Goal: Task Accomplishment & Management: Manage account settings

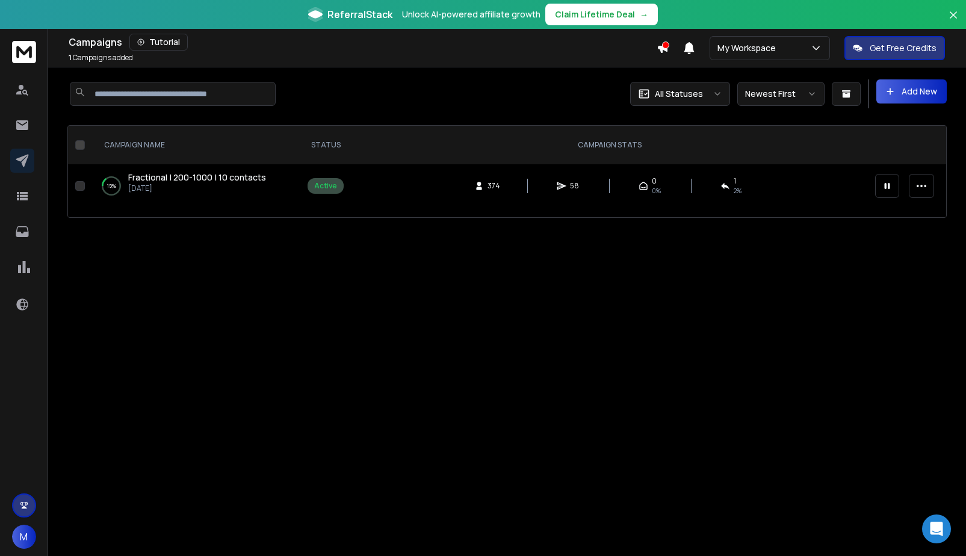
click at [188, 173] on span "Fractional | 200-1000 | 10 contacts" at bounding box center [197, 176] width 138 height 11
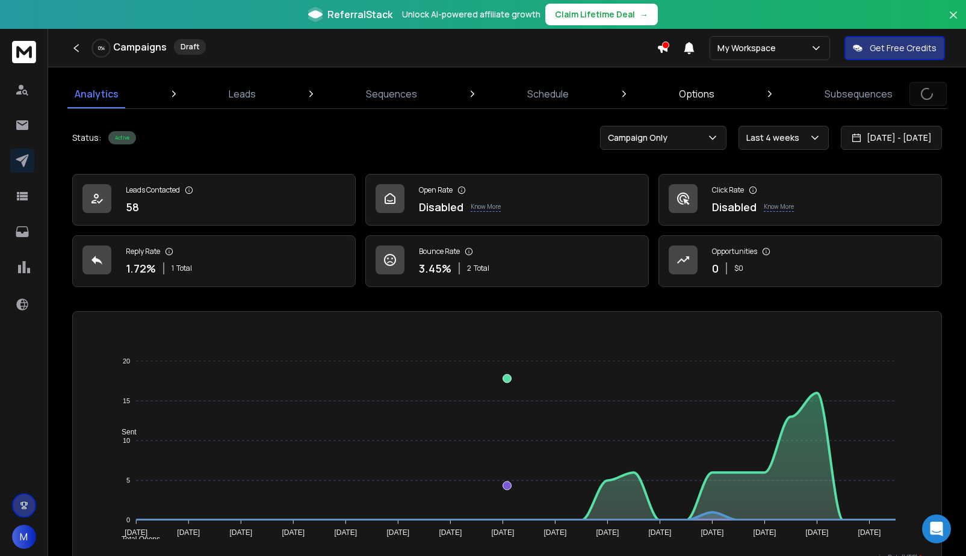
click at [703, 91] on p "Options" at bounding box center [697, 94] width 36 height 14
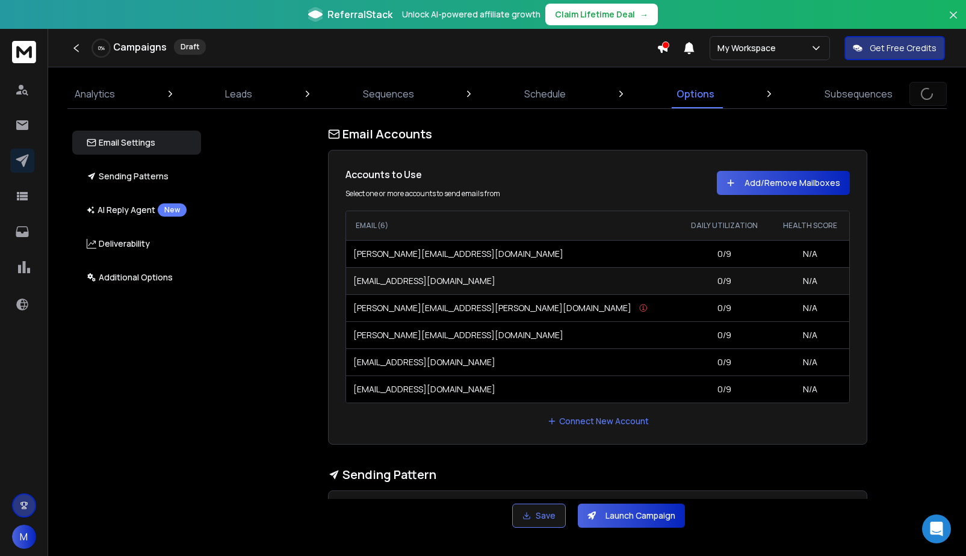
scroll to position [43, 0]
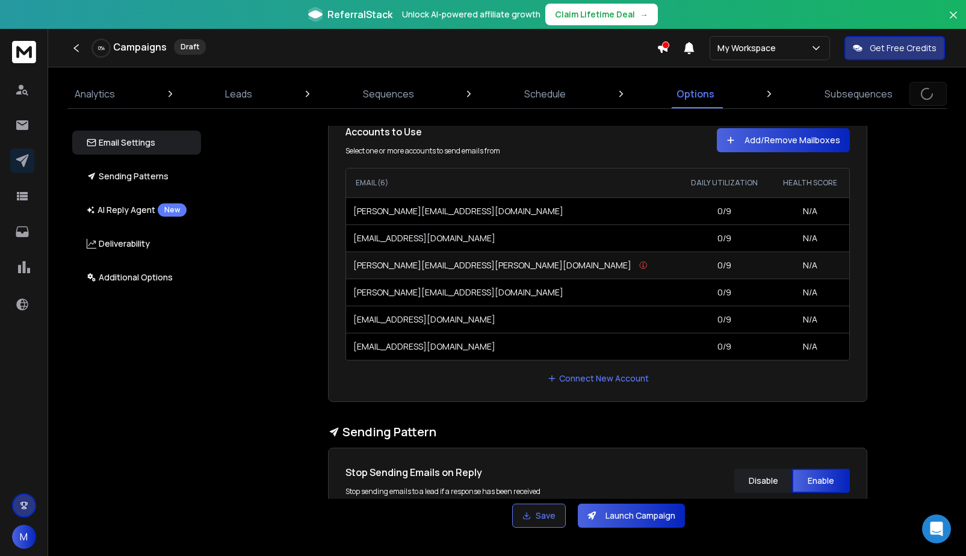
click at [531, 252] on td "matthew.sorensen@moveupcompanies.com" at bounding box center [512, 265] width 332 height 27
click at [524, 259] on p "matthew.sorensen@moveupcompanies.com" at bounding box center [492, 265] width 278 height 12
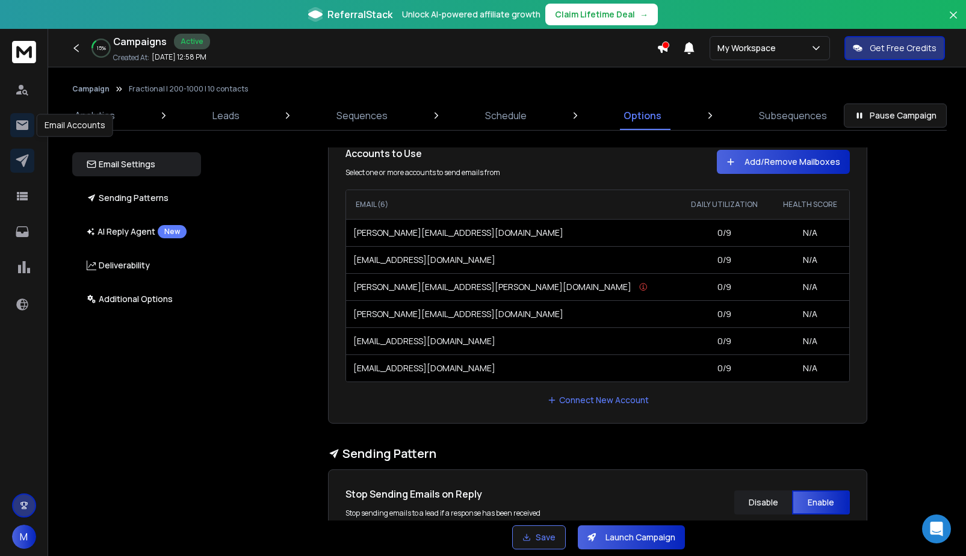
click at [16, 131] on icon at bounding box center [22, 125] width 14 height 14
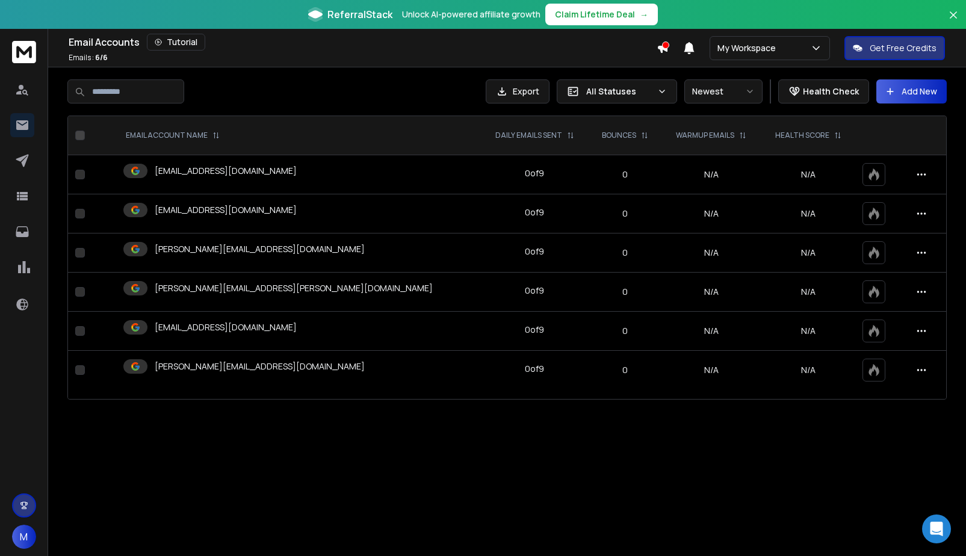
click at [288, 285] on p "matthew.sorensen@moveupcompanies.com" at bounding box center [294, 288] width 278 height 12
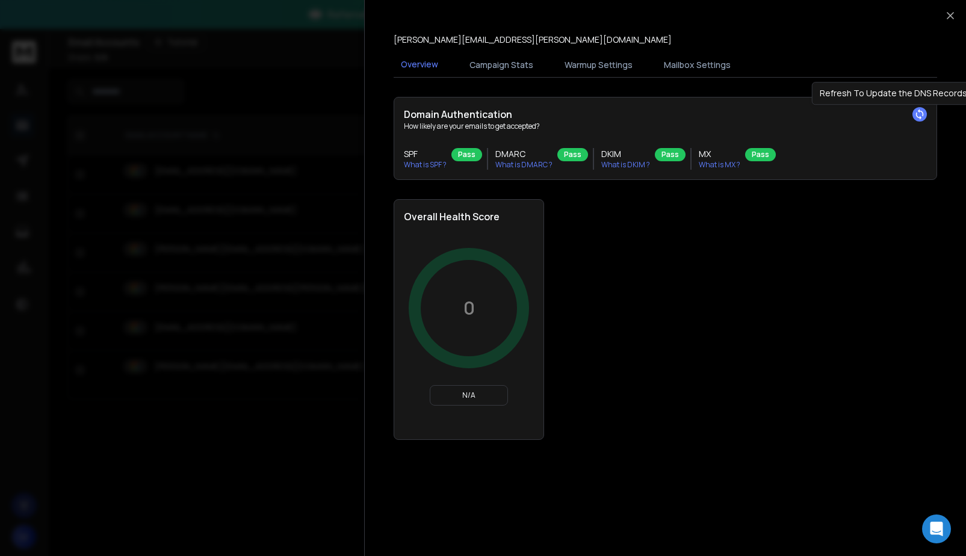
click at [915, 116] on icon at bounding box center [919, 114] width 12 height 12
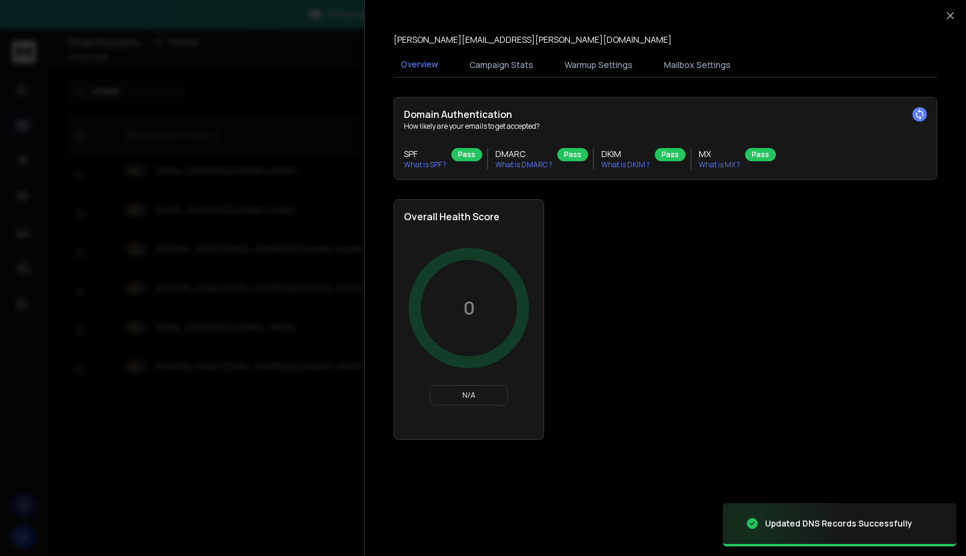
click at [915, 116] on icon at bounding box center [919, 114] width 12 height 12
click at [486, 67] on button "Campaign Stats" at bounding box center [501, 65] width 78 height 26
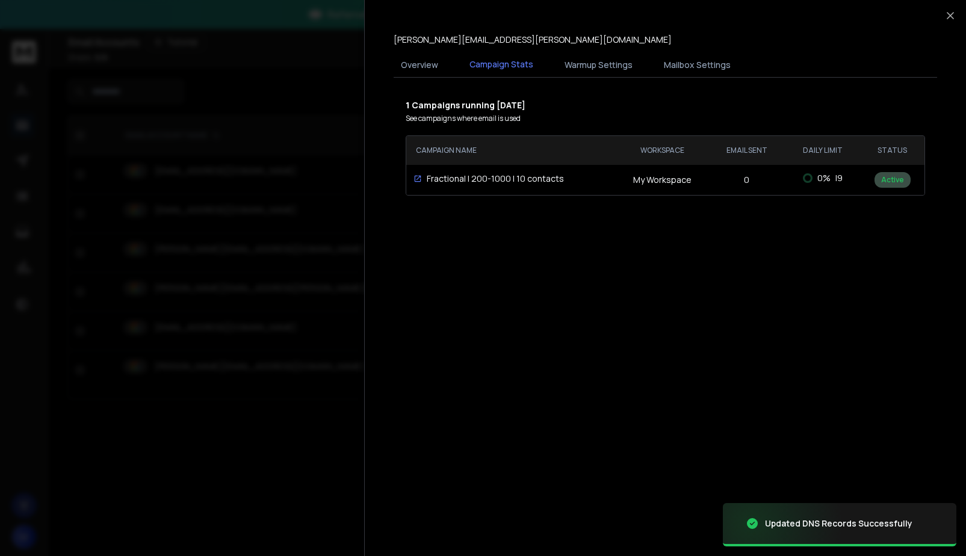
click at [682, 65] on button "Mailbox Settings" at bounding box center [696, 65] width 81 height 26
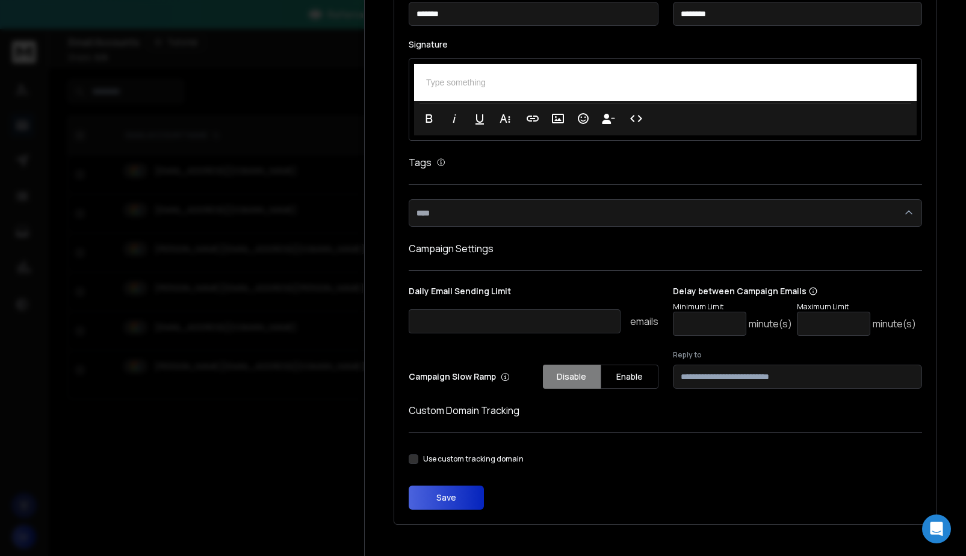
scroll to position [163, 0]
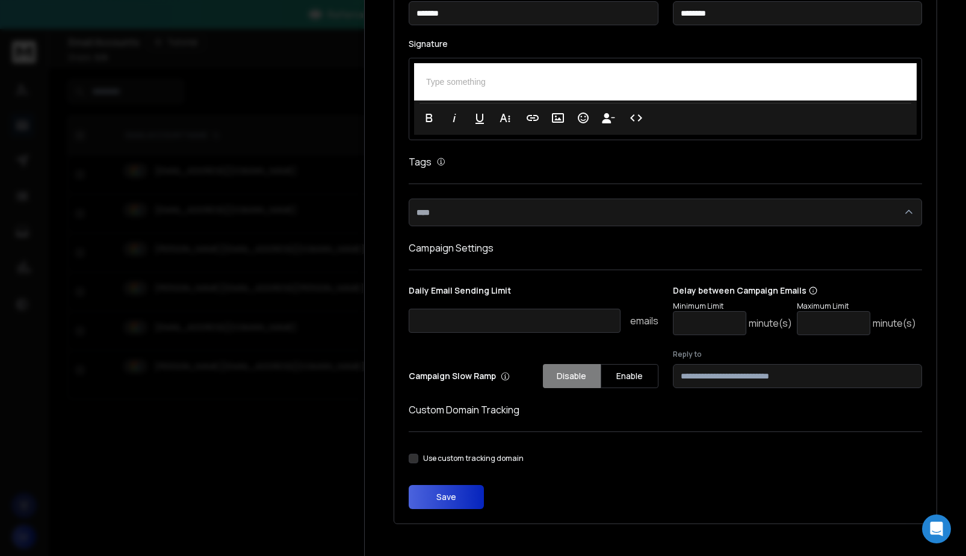
click at [362, 322] on div at bounding box center [483, 278] width 966 height 556
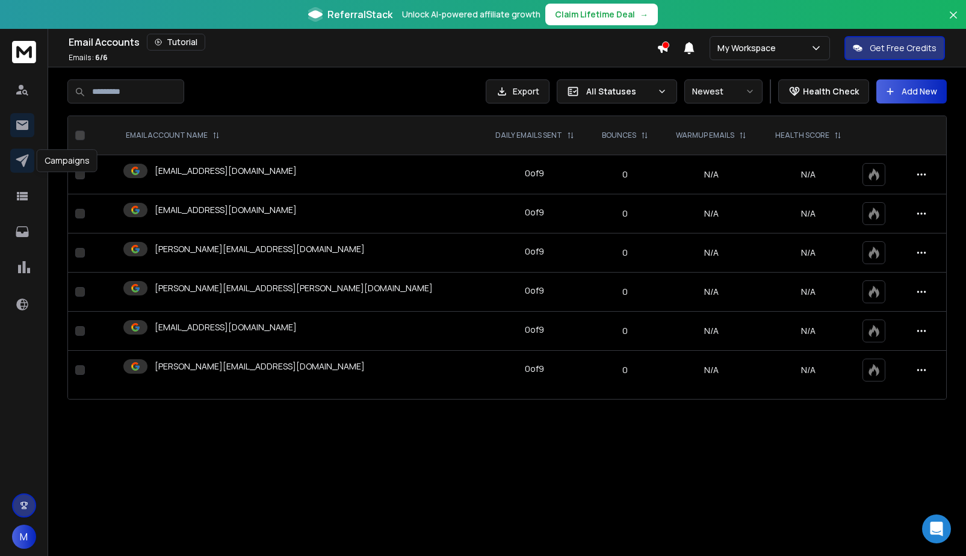
click at [16, 163] on icon at bounding box center [22, 160] width 14 height 14
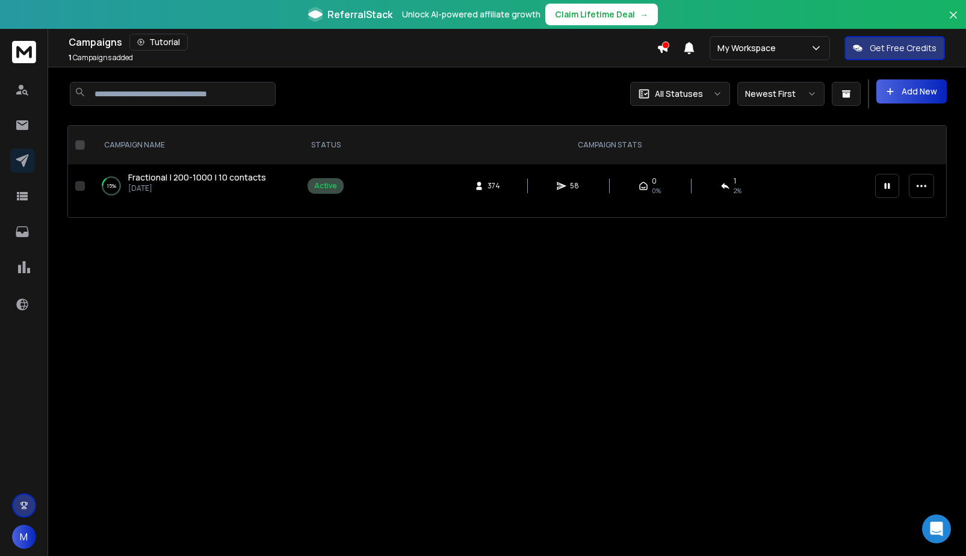
click at [560, 208] on caption at bounding box center [507, 213] width 878 height 10
click at [551, 185] on div "58" at bounding box center [569, 186] width 36 height 11
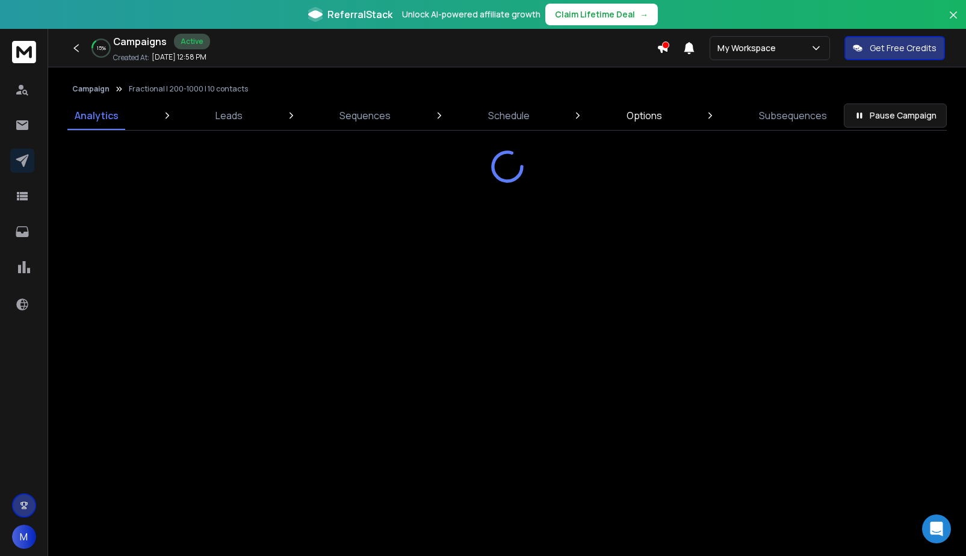
click at [644, 120] on p "Options" at bounding box center [644, 115] width 36 height 14
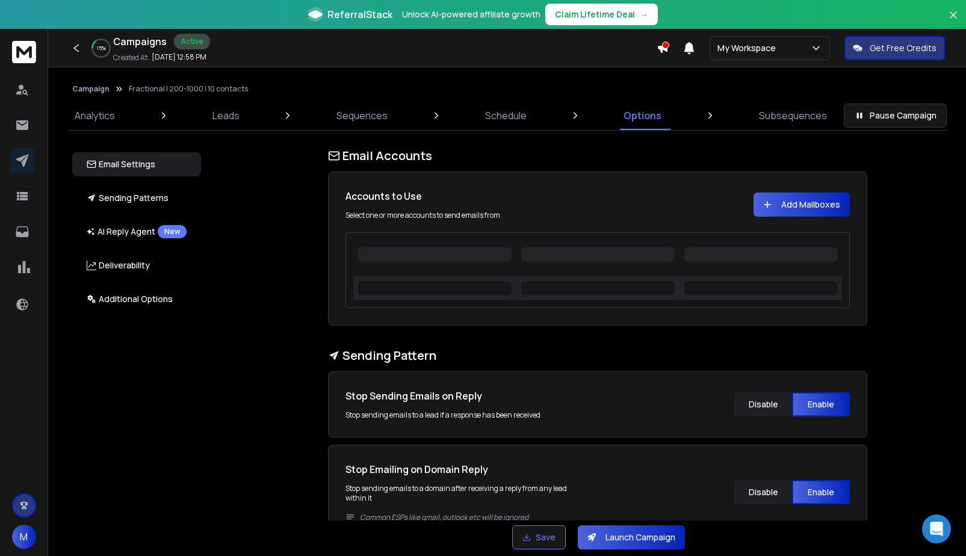
click at [644, 120] on p "Options" at bounding box center [642, 115] width 38 height 14
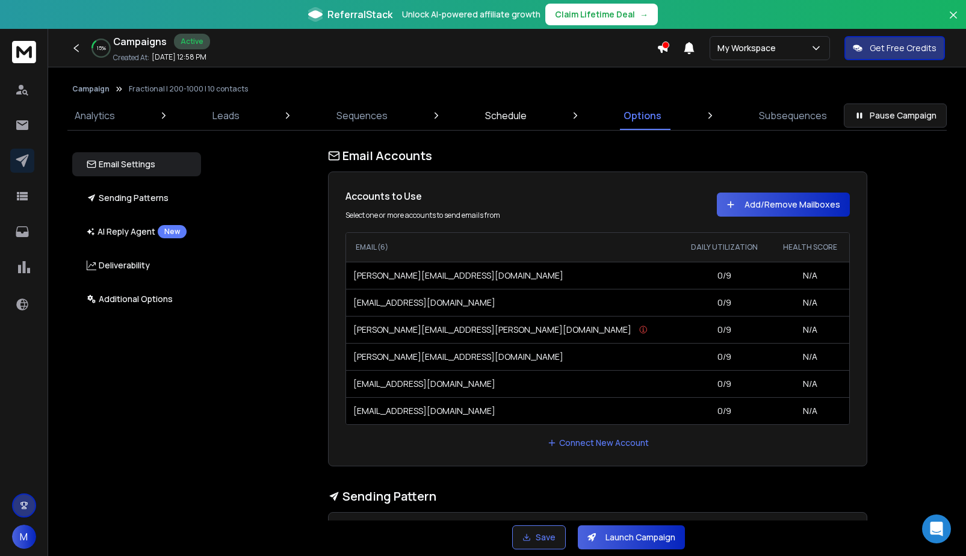
click at [510, 118] on p "Schedule" at bounding box center [506, 115] width 42 height 14
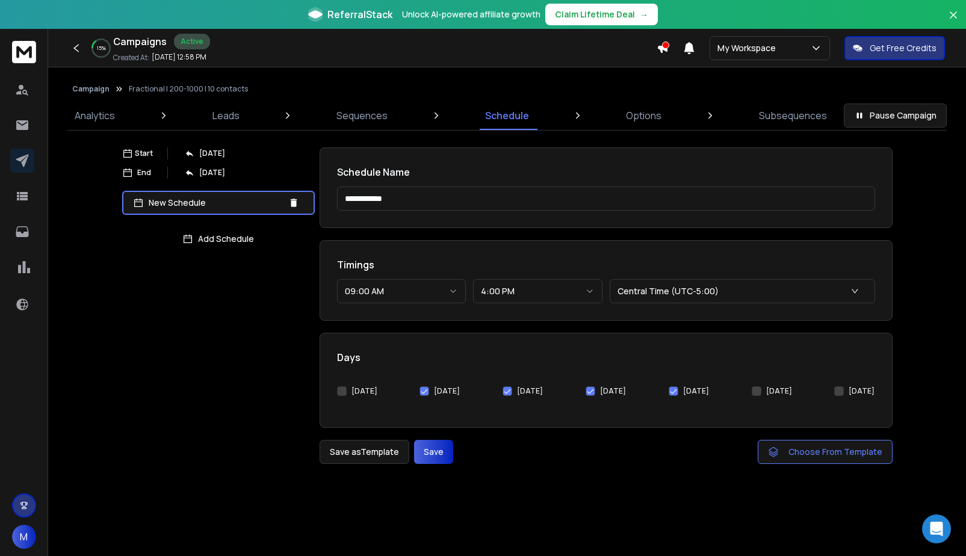
click at [354, 397] on div "Monday" at bounding box center [357, 391] width 40 height 24
click at [356, 386] on label "Monday" at bounding box center [364, 391] width 26 height 10
click at [347, 386] on button "Monday" at bounding box center [342, 391] width 10 height 10
click at [439, 442] on button "Save" at bounding box center [433, 452] width 39 height 24
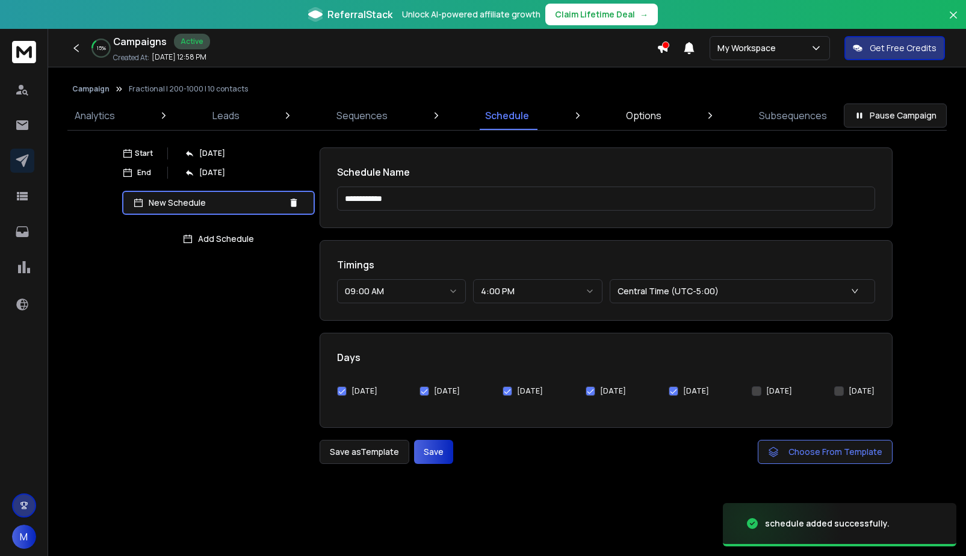
click at [656, 123] on link "Options" at bounding box center [644, 115] width 50 height 29
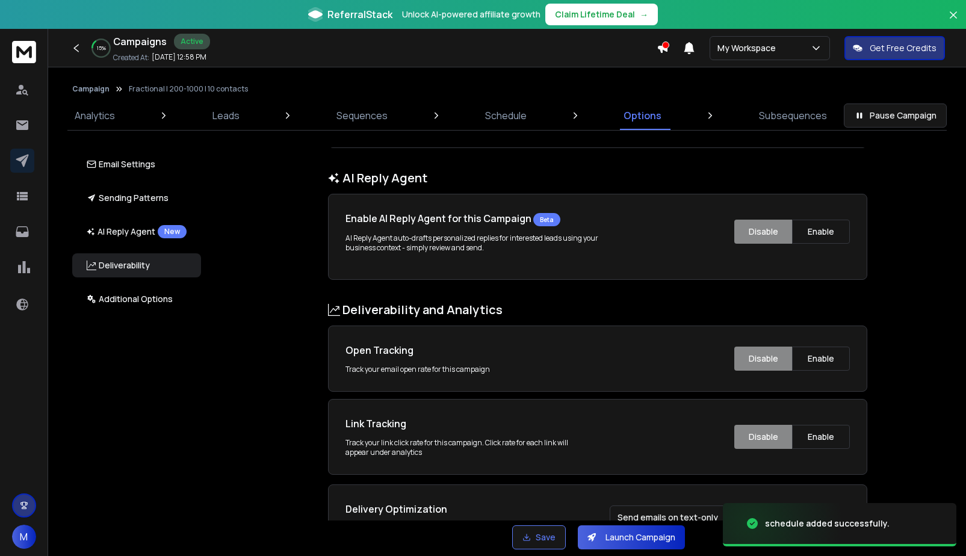
scroll to position [1645, 0]
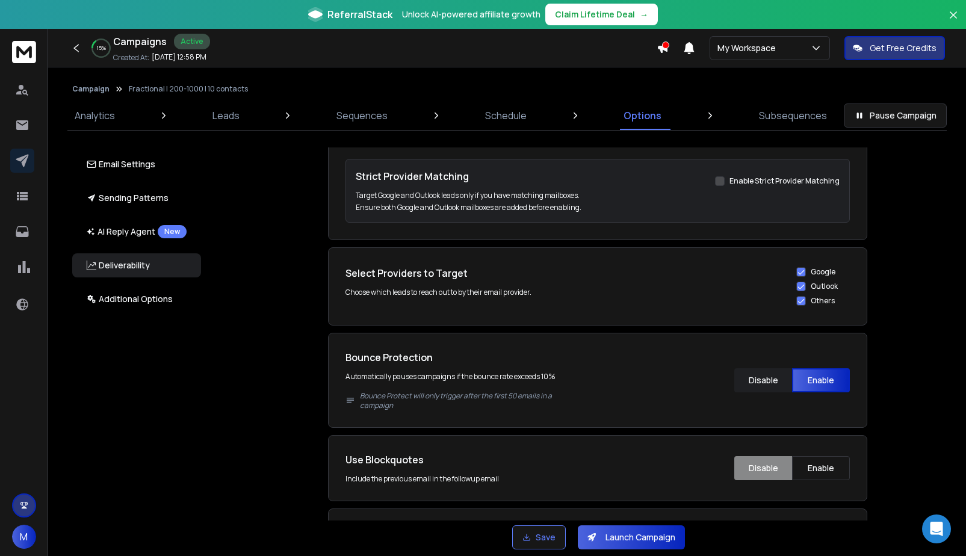
click at [596, 533] on button "Launch Campaign" at bounding box center [631, 537] width 107 height 24
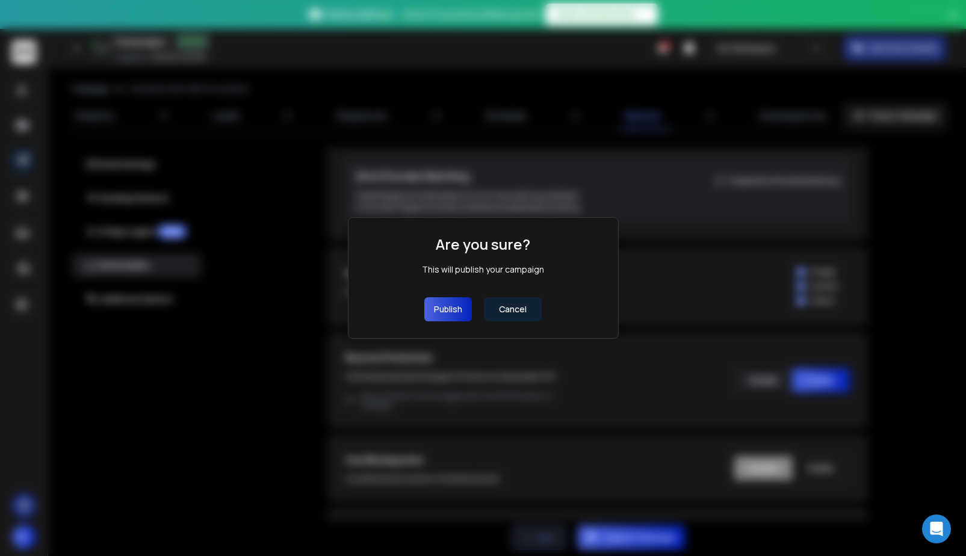
click at [426, 313] on button "Publish" at bounding box center [448, 309] width 48 height 24
